Goal: Task Accomplishment & Management: Manage account settings

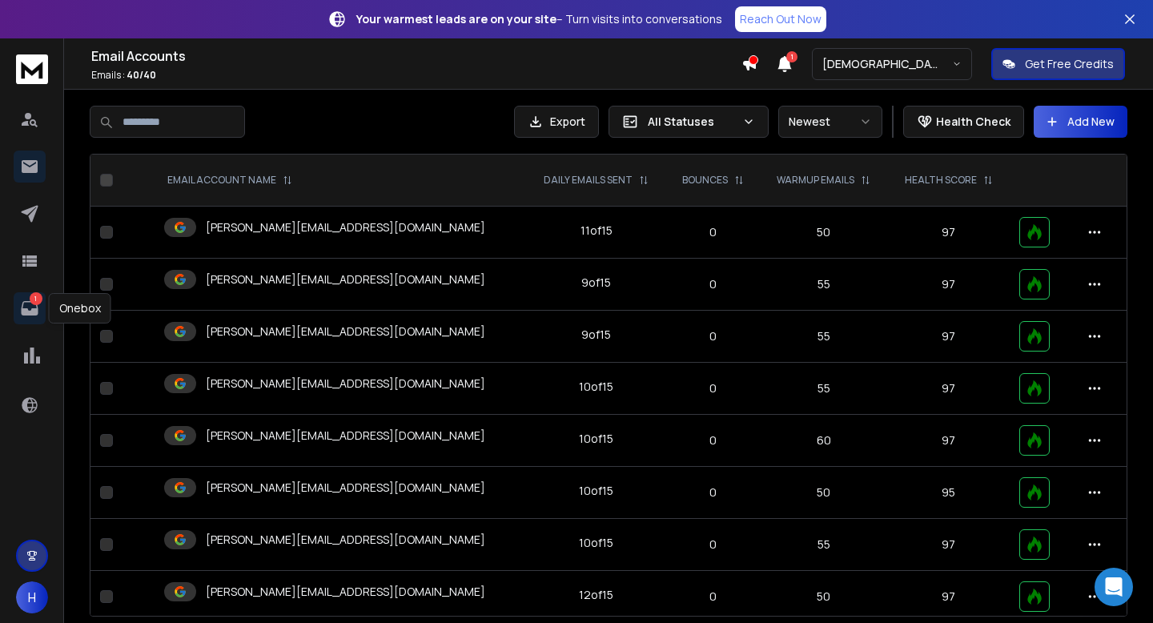
click at [29, 304] on icon at bounding box center [29, 308] width 19 height 19
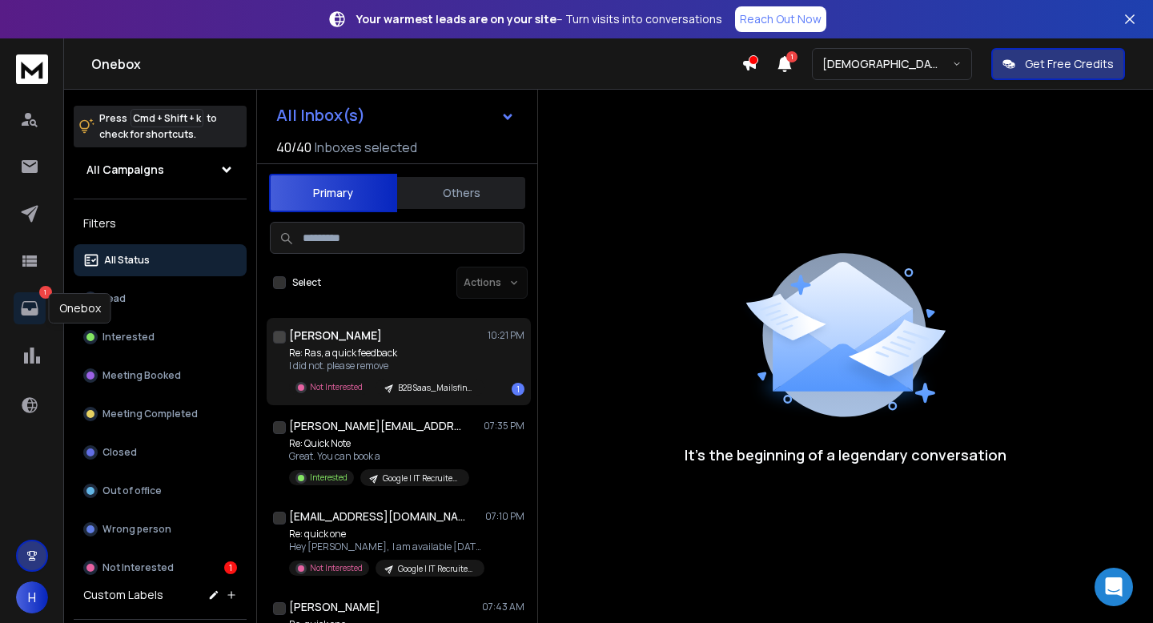
click at [420, 361] on p "I did not. please remove" at bounding box center [385, 366] width 192 height 13
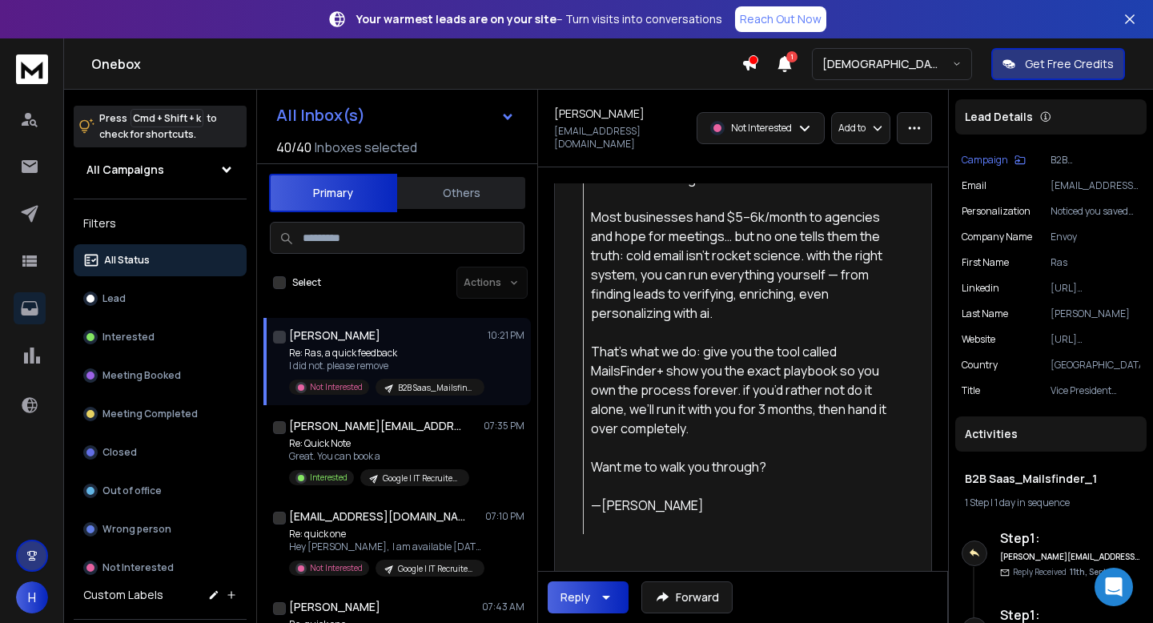
scroll to position [428, 0]
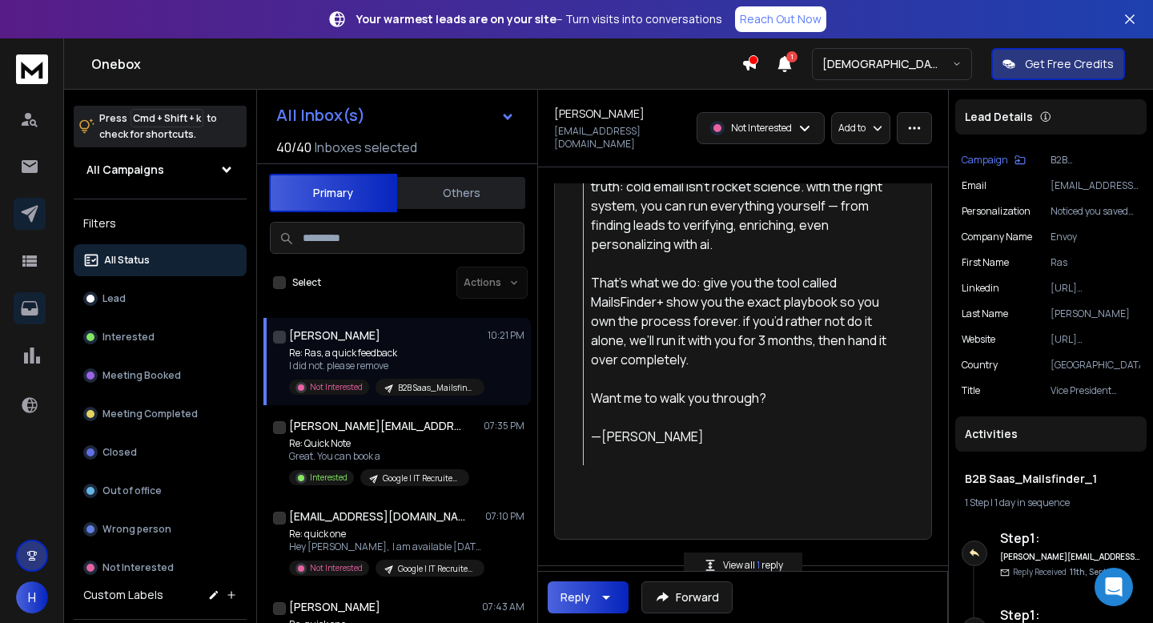
click at [26, 219] on icon at bounding box center [29, 213] width 19 height 19
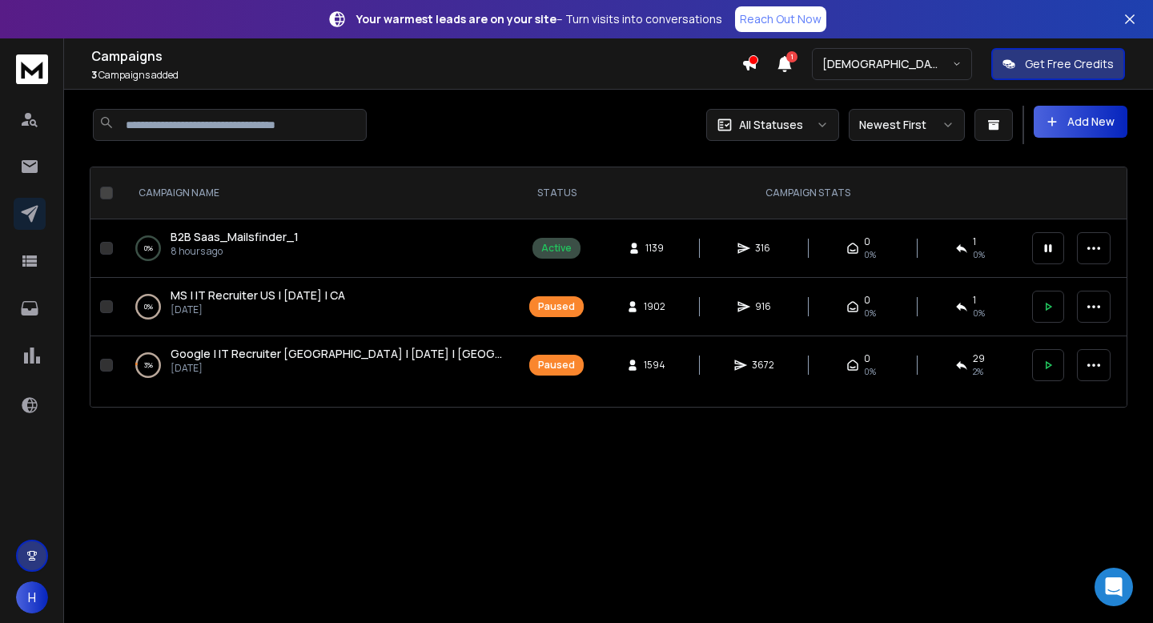
click at [289, 230] on span "B2B Saas_Mailsfinder_1" at bounding box center [235, 236] width 128 height 15
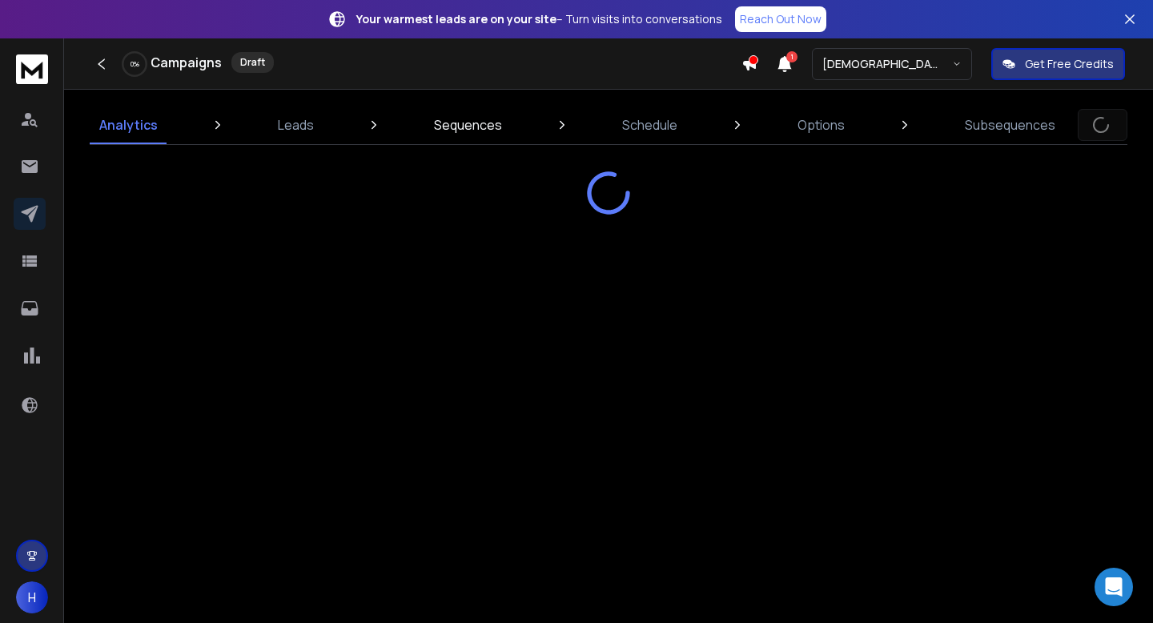
click at [486, 131] on p "Sequences" at bounding box center [468, 124] width 68 height 19
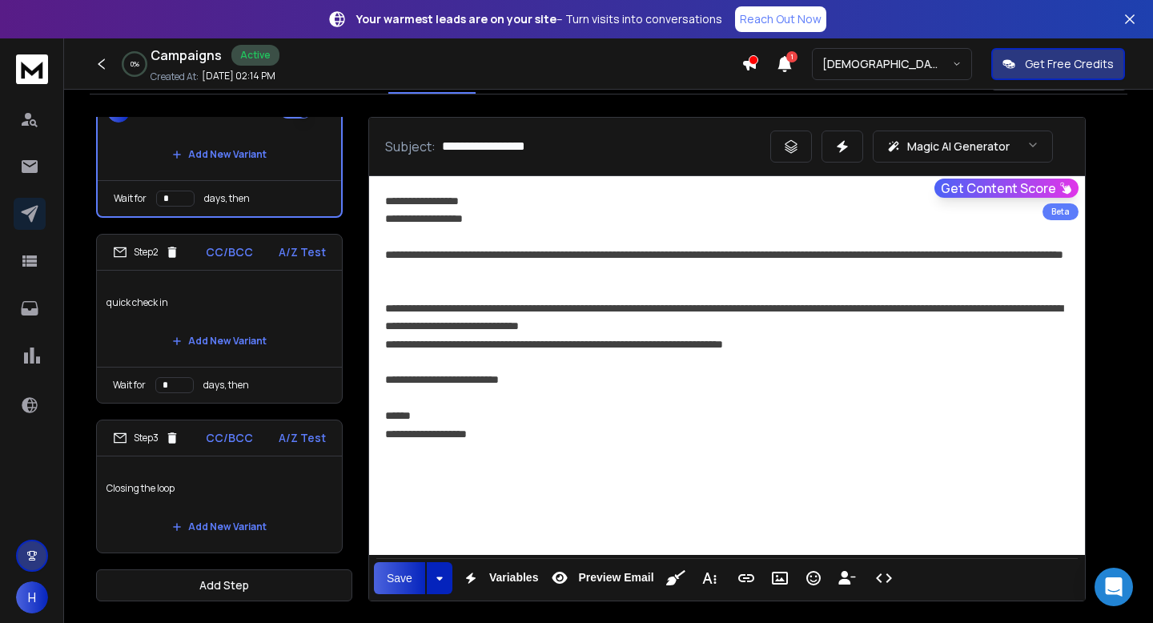
scroll to position [79, 0]
click at [224, 501] on p "Closing the loop" at bounding box center [220, 488] width 226 height 45
type input "**********"
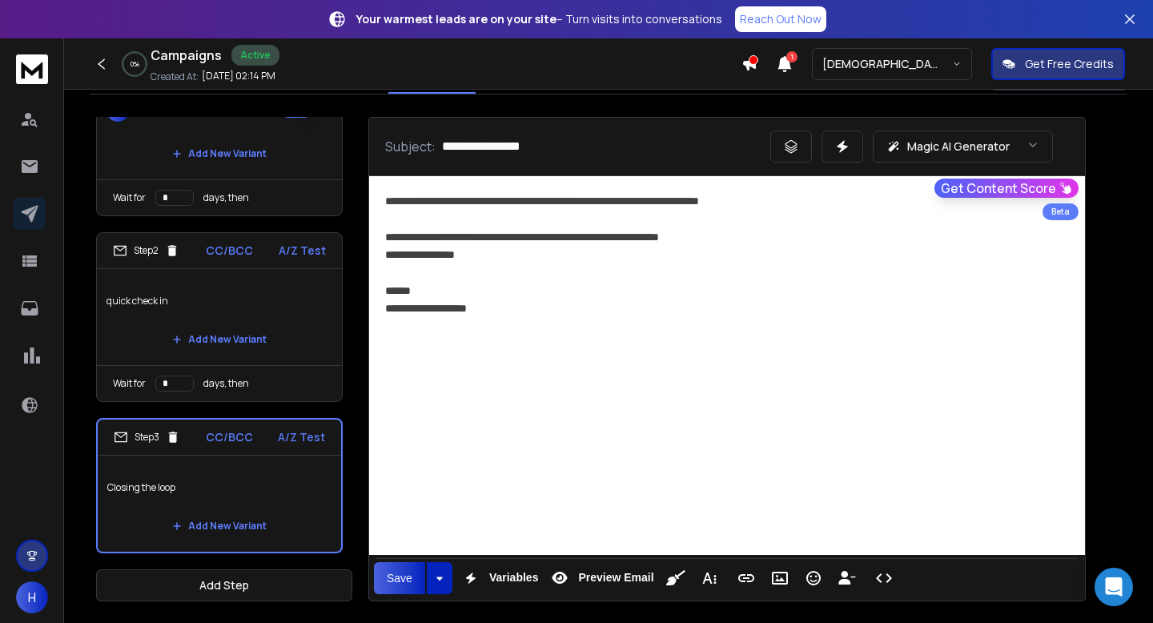
scroll to position [0, 0]
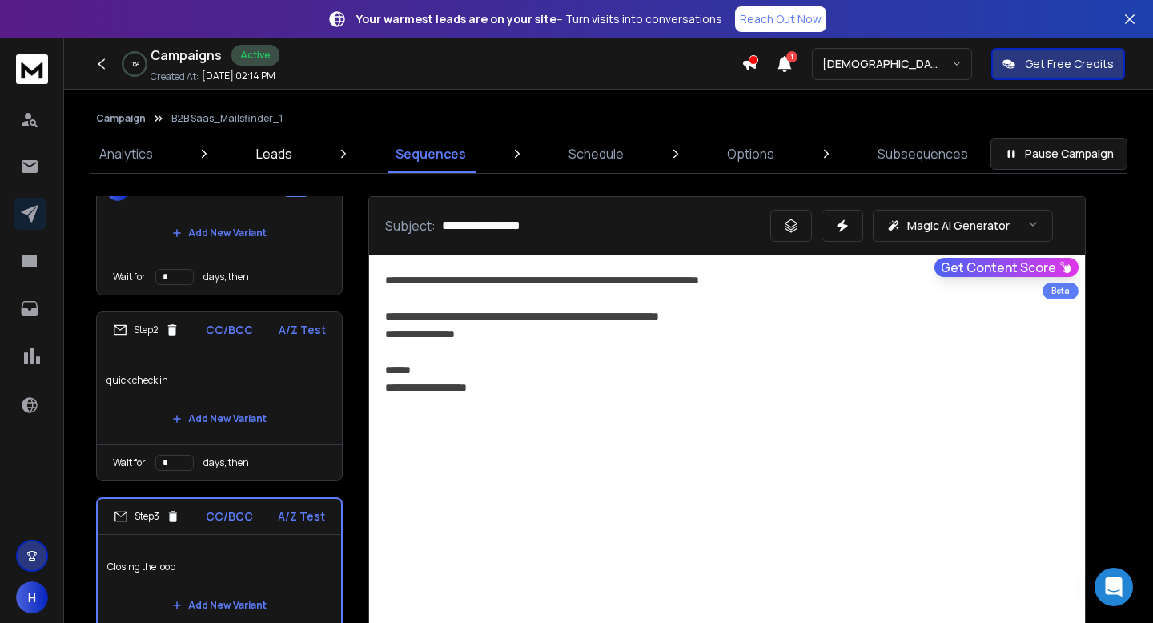
click at [260, 162] on p "Leads" at bounding box center [274, 153] width 36 height 19
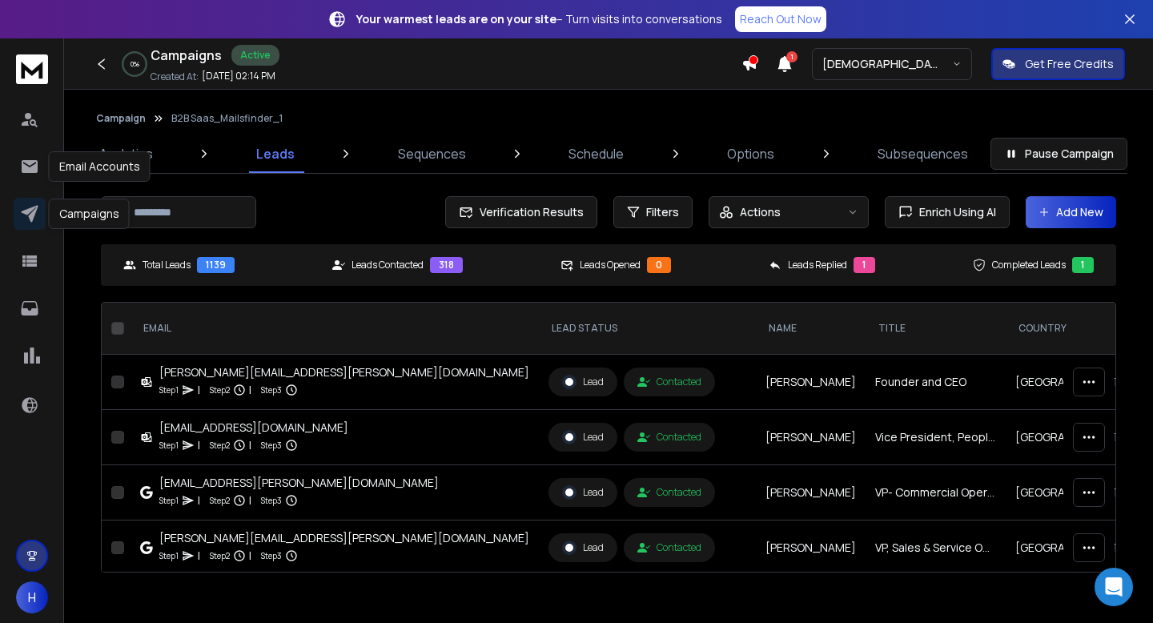
click at [27, 204] on icon at bounding box center [29, 213] width 19 height 19
